Goal: Navigation & Orientation: Find specific page/section

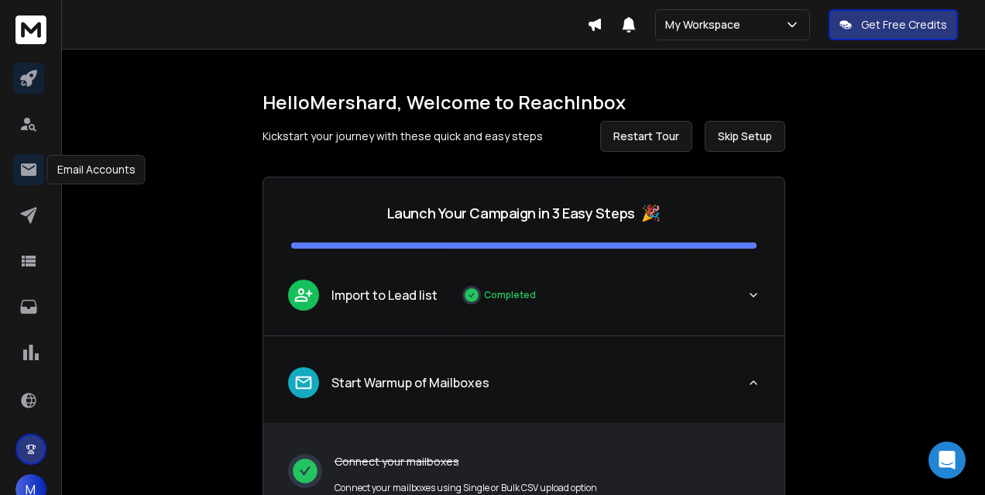
click at [23, 173] on icon at bounding box center [28, 169] width 15 height 12
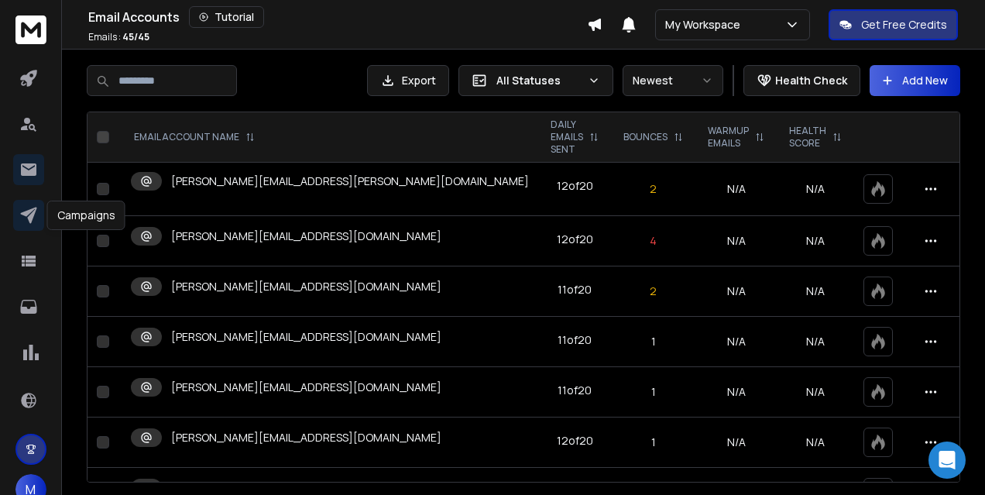
click at [29, 208] on icon at bounding box center [28, 215] width 19 height 19
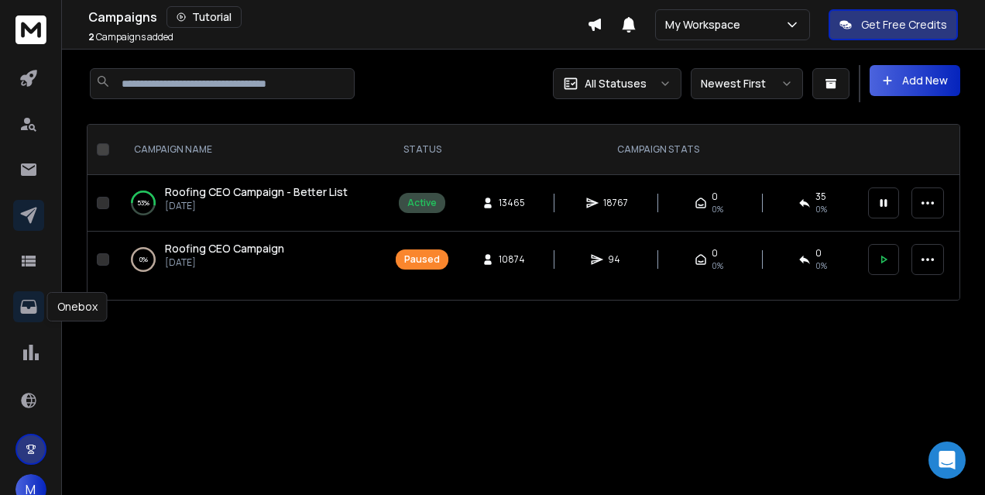
click at [33, 304] on icon at bounding box center [28, 306] width 19 height 19
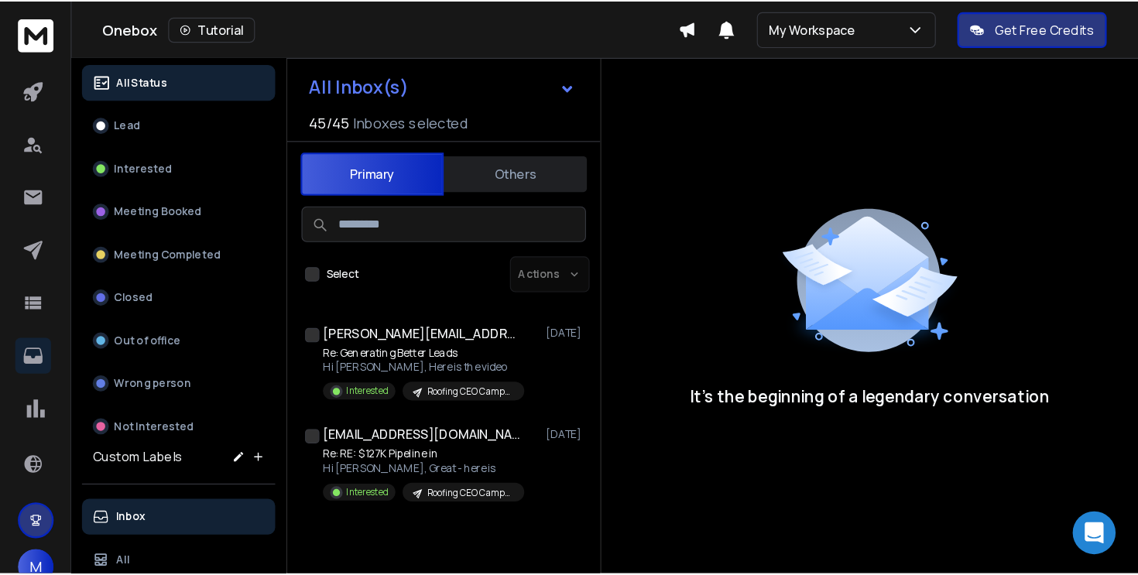
scroll to position [177, 0]
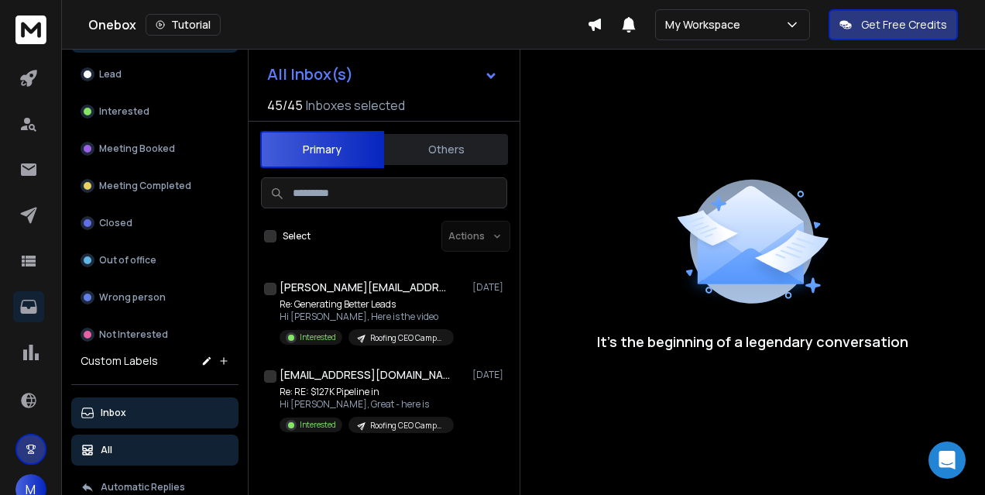
click at [132, 445] on button "All" at bounding box center [154, 449] width 167 height 31
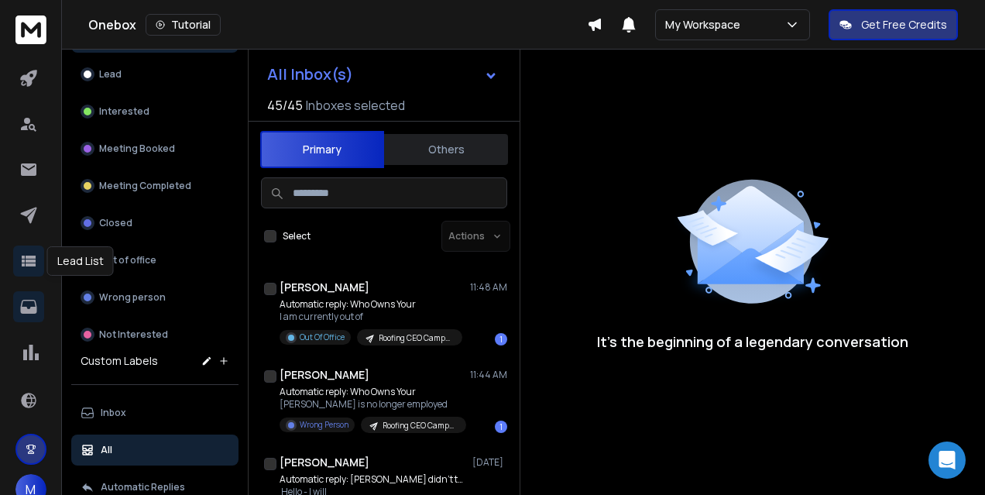
click at [37, 259] on icon at bounding box center [28, 261] width 19 height 19
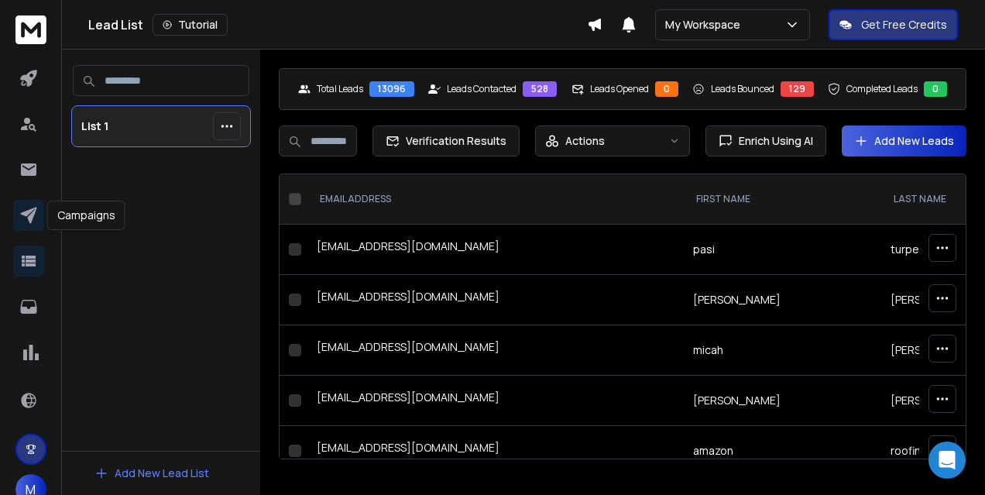
click at [33, 214] on icon at bounding box center [28, 216] width 16 height 16
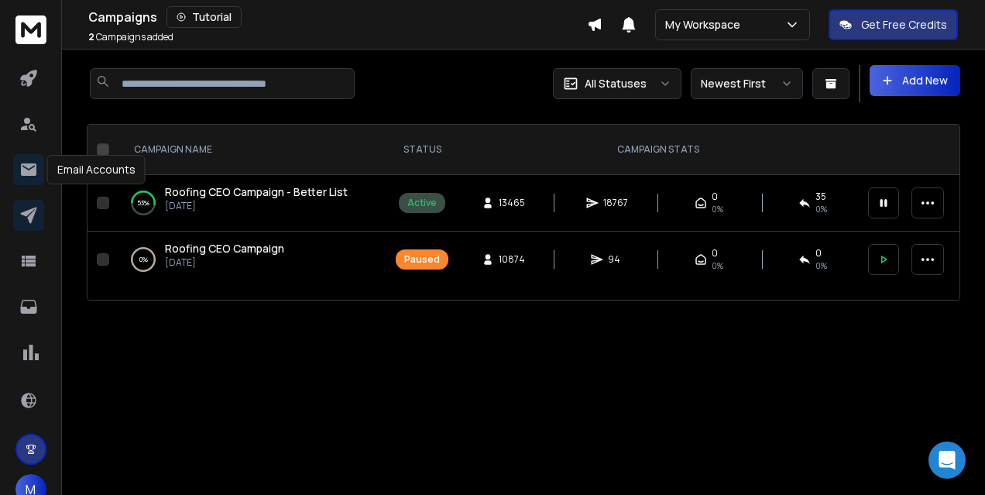
click at [33, 176] on icon at bounding box center [28, 169] width 19 height 19
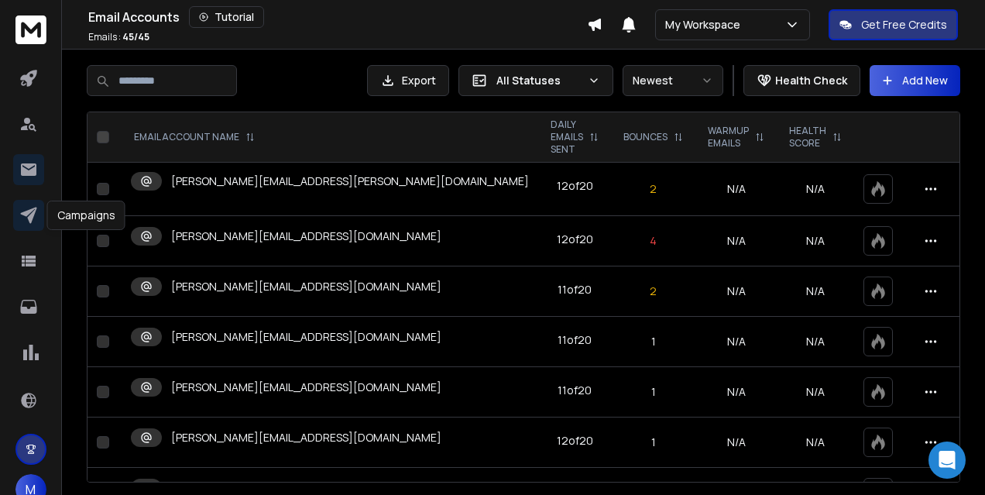
click at [33, 204] on link at bounding box center [28, 215] width 31 height 31
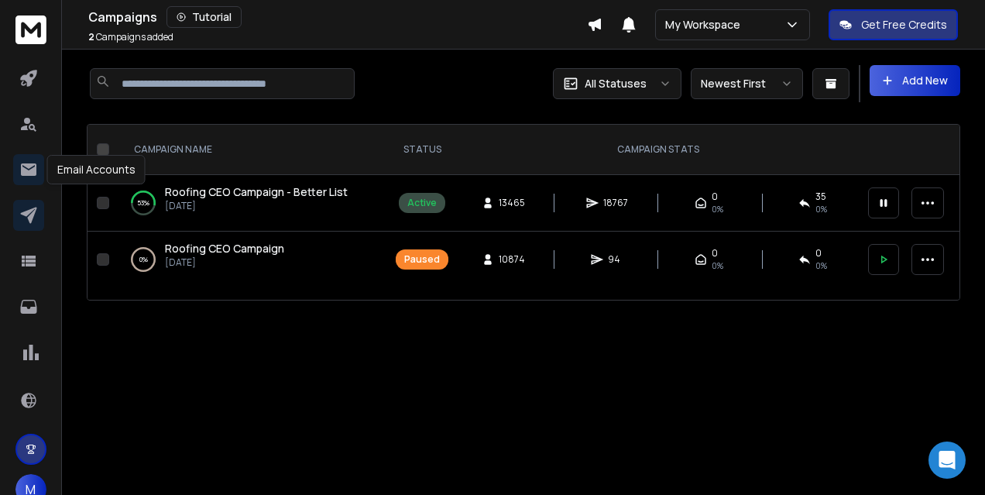
click at [30, 177] on icon at bounding box center [28, 169] width 19 height 19
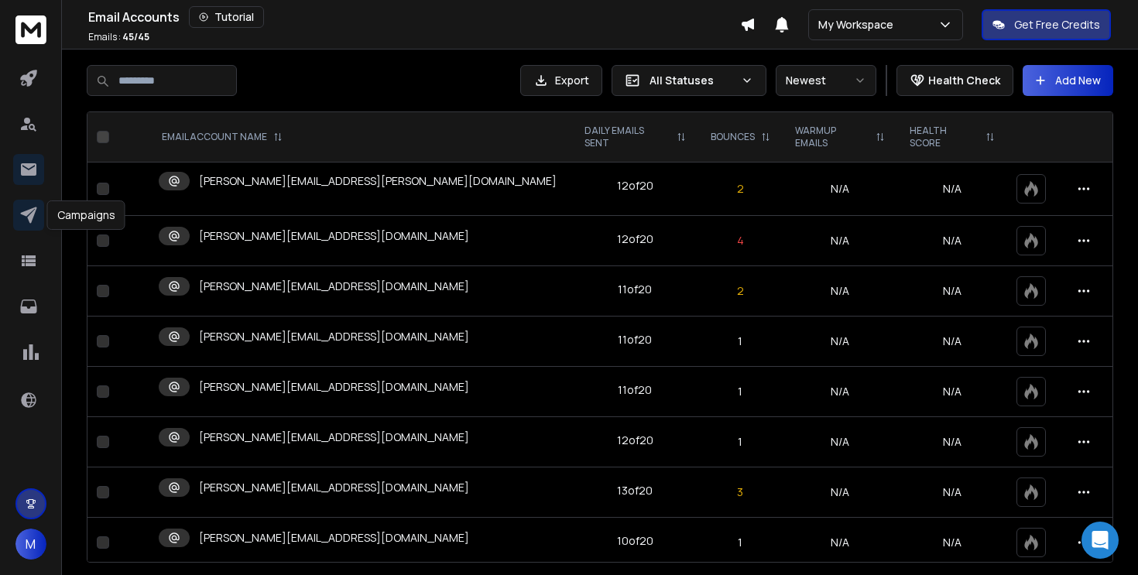
click at [42, 220] on link at bounding box center [28, 215] width 31 height 31
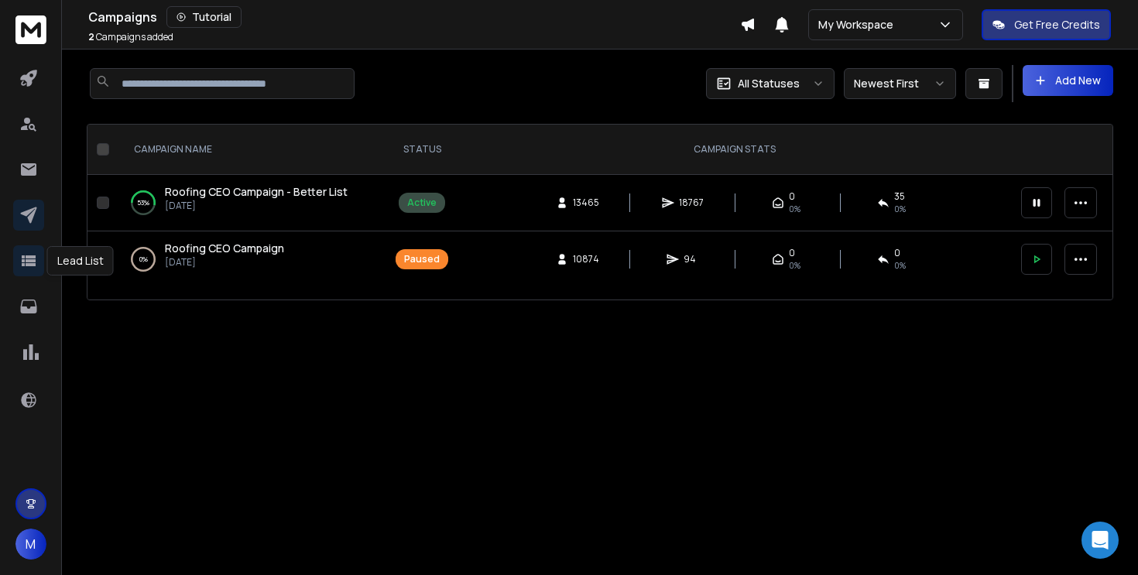
click at [39, 263] on link at bounding box center [28, 260] width 31 height 31
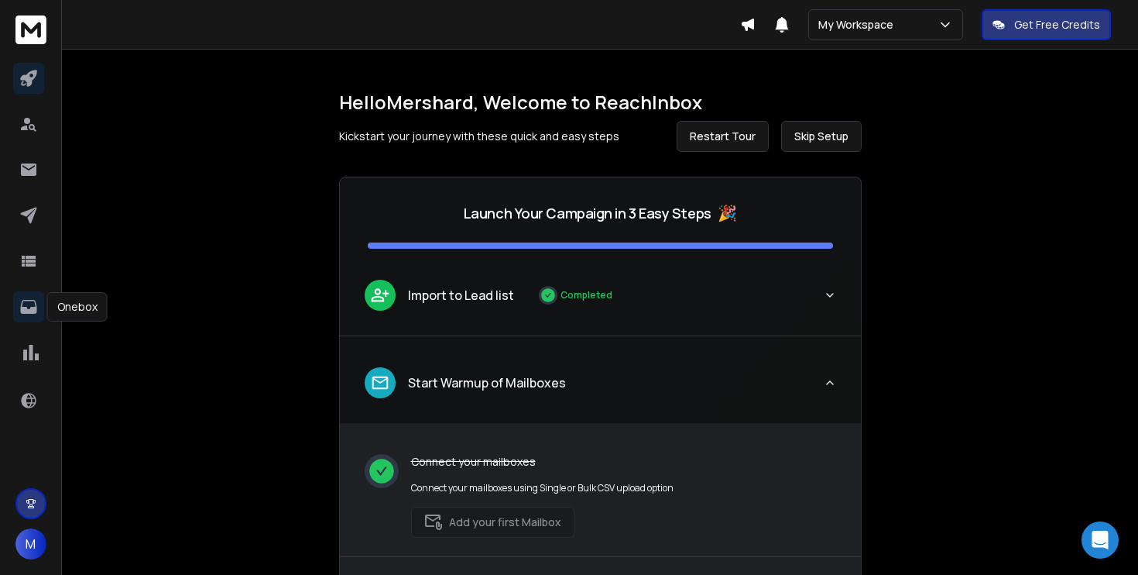
click at [32, 297] on icon at bounding box center [28, 306] width 19 height 19
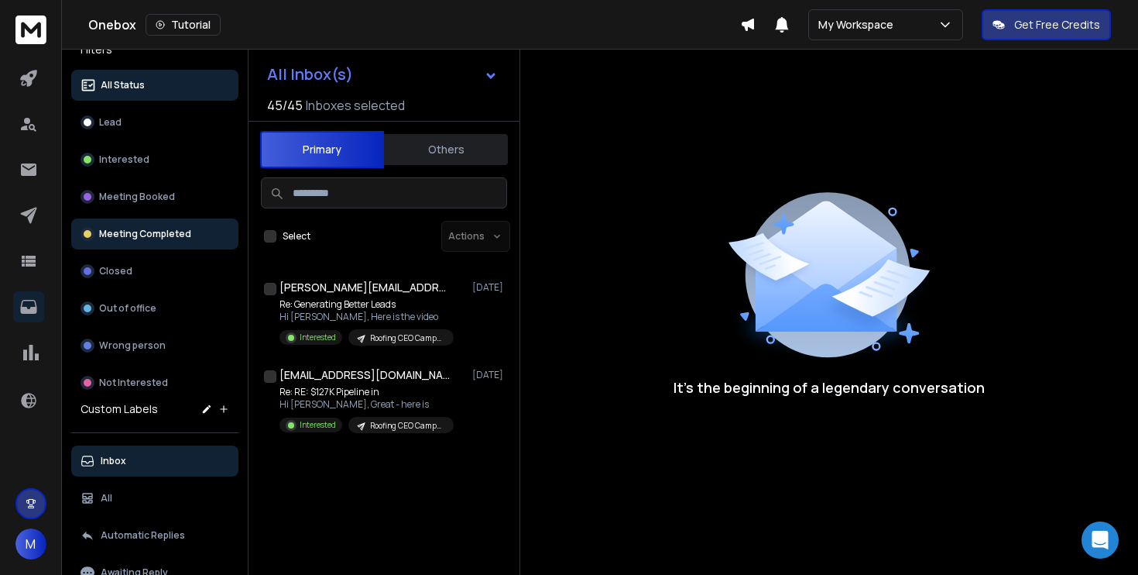
scroll to position [140, 0]
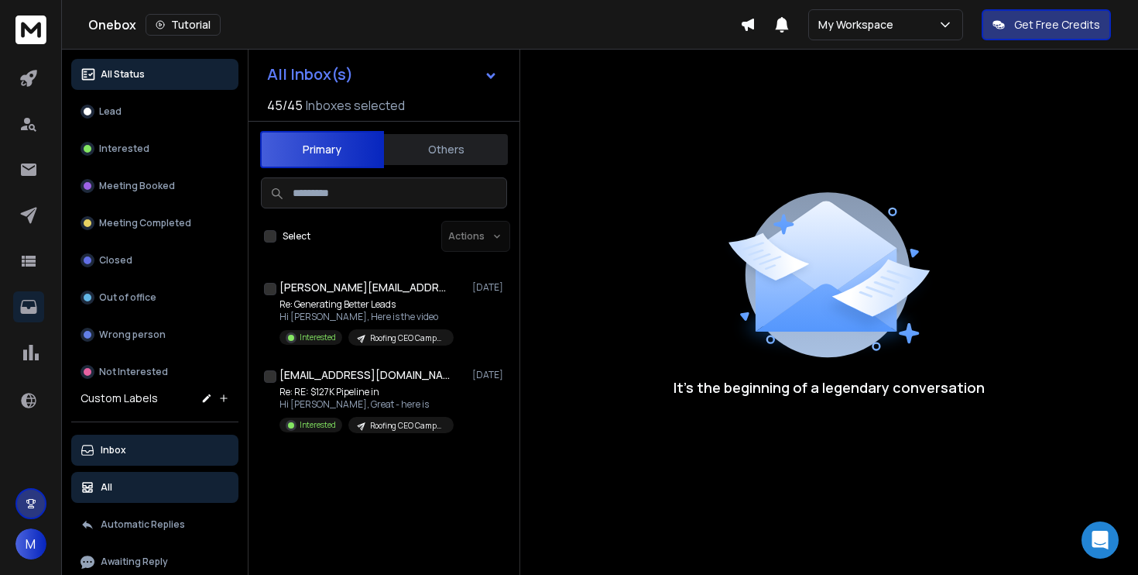
click at [124, 474] on button "All" at bounding box center [154, 487] width 167 height 31
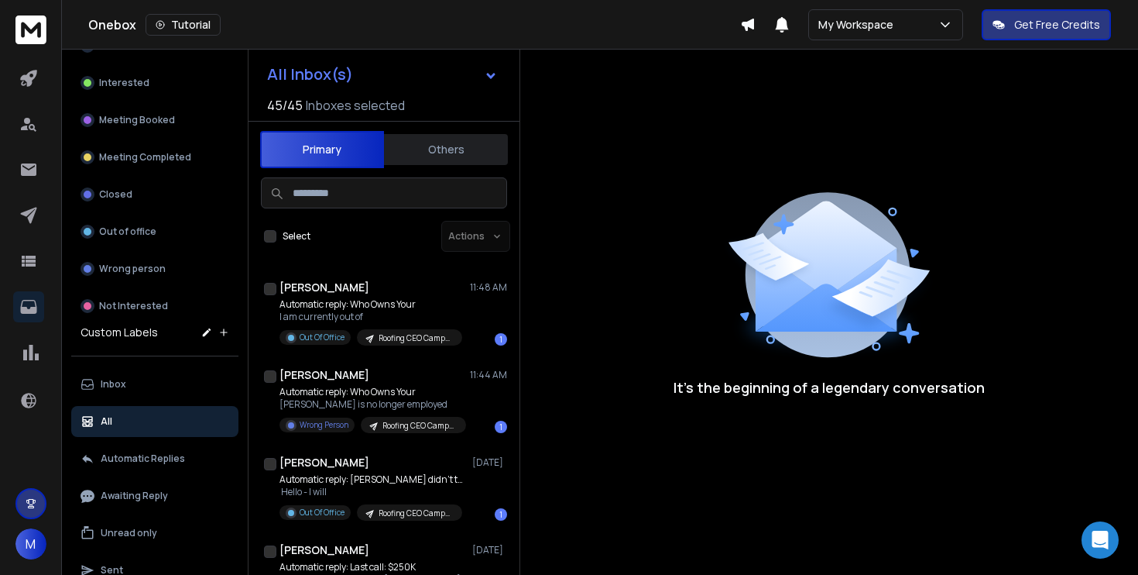
scroll to position [250, 0]
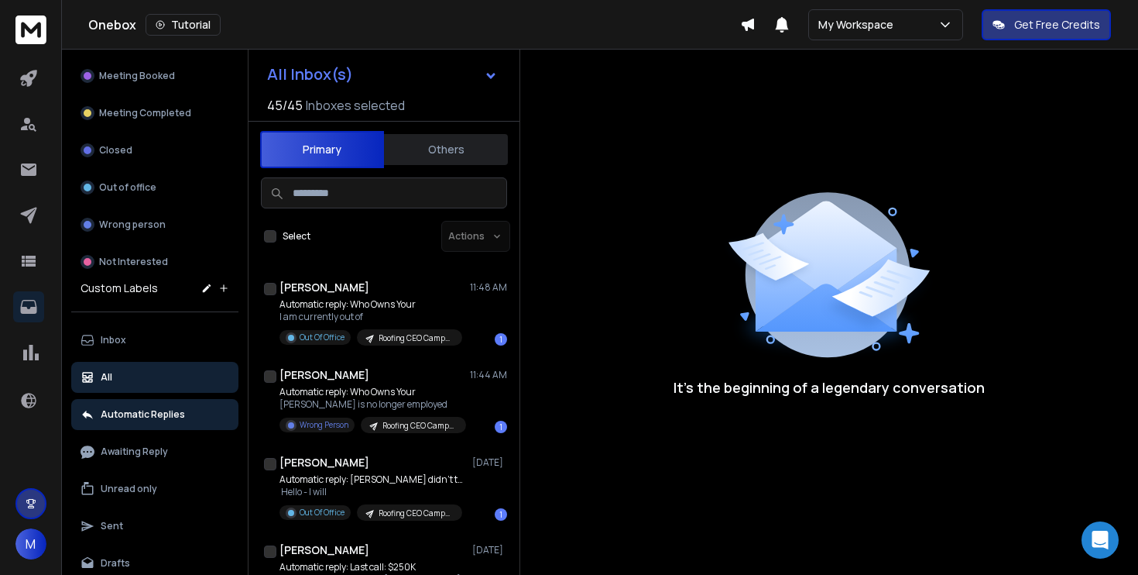
click at [116, 418] on p "Automatic Replies" at bounding box center [143, 414] width 84 height 12
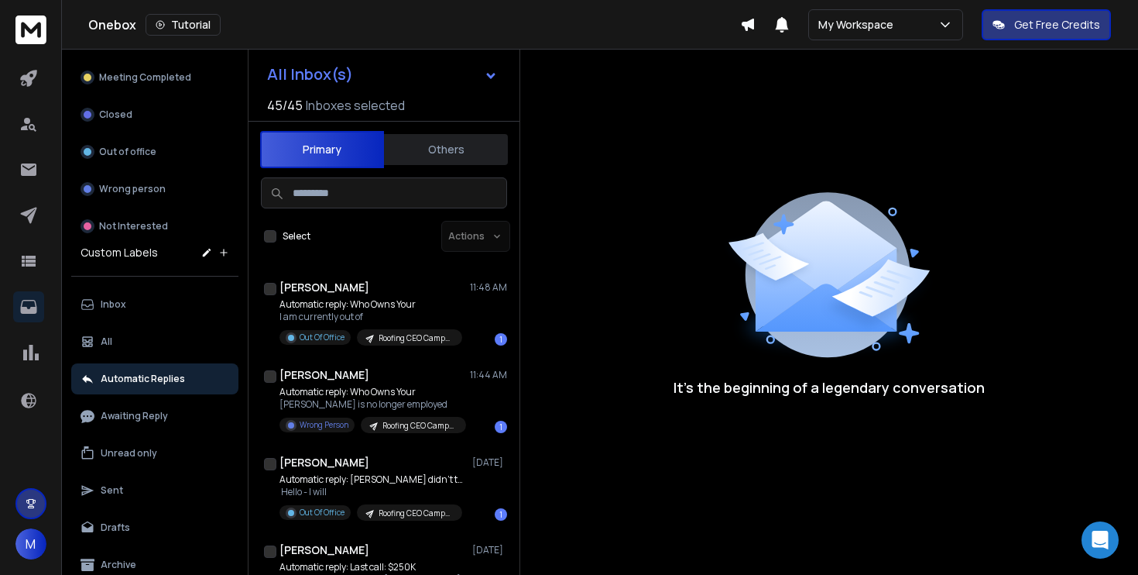
scroll to position [292, 0]
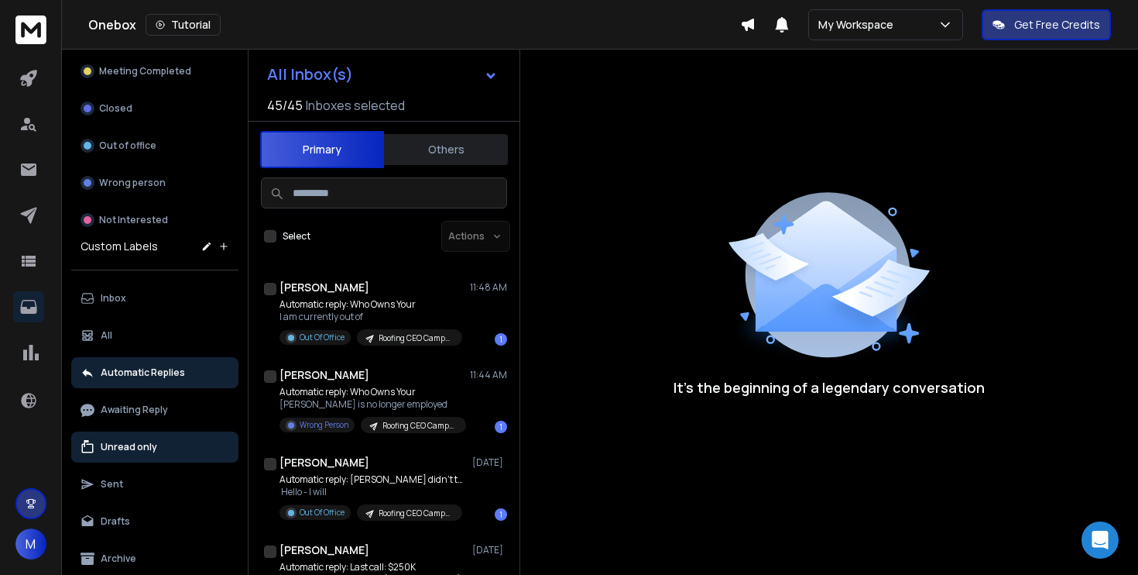
click at [111, 441] on p "Unread only" at bounding box center [129, 447] width 57 height 12
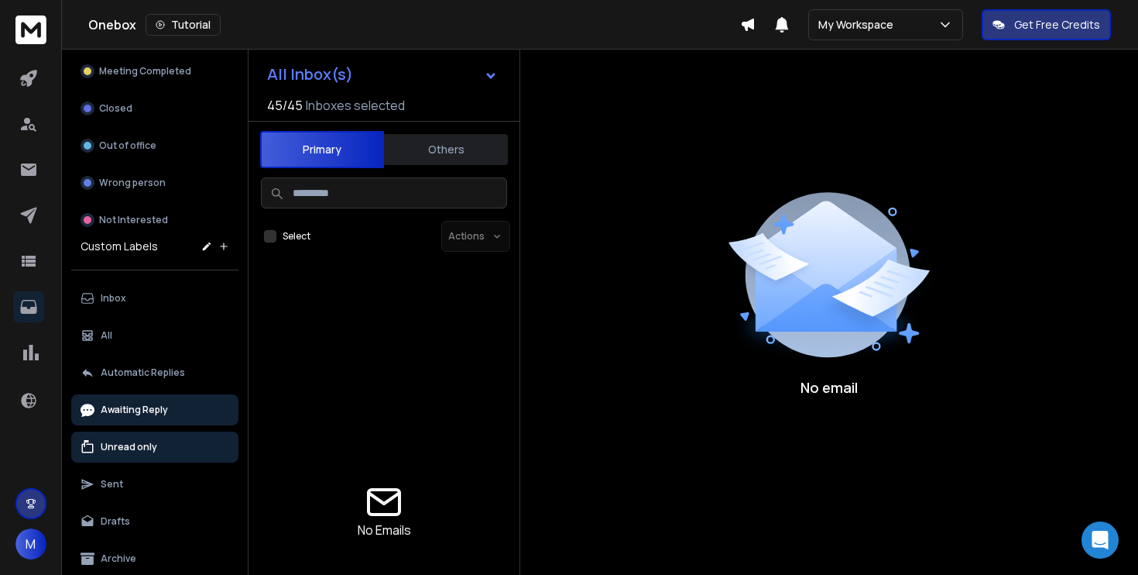
click at [115, 417] on div "Awaiting Reply" at bounding box center [125, 409] width 88 height 19
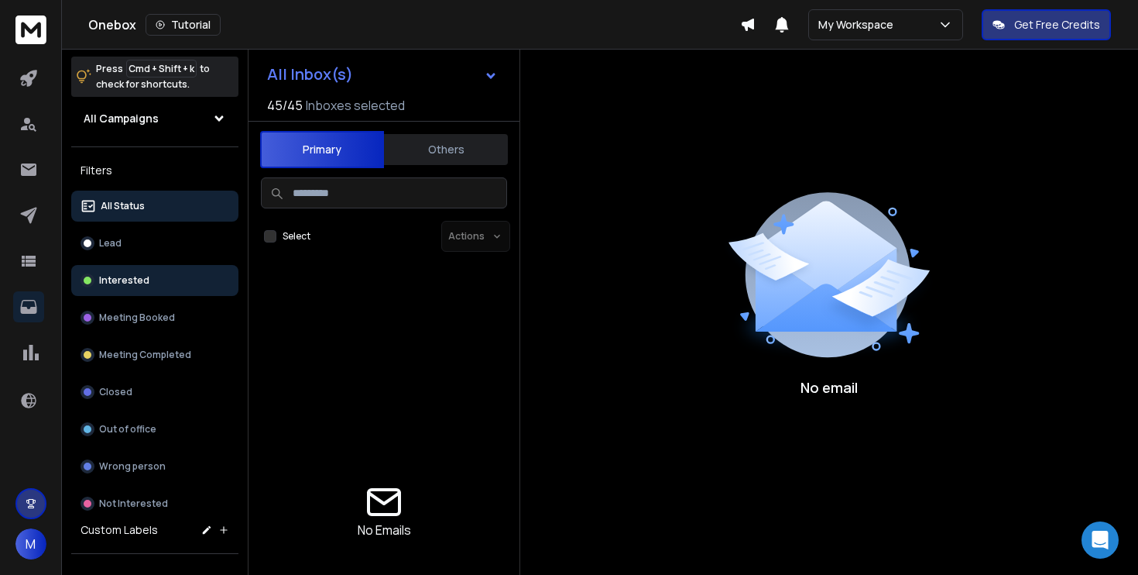
scroll to position [0, 0]
